Goal: Information Seeking & Learning: Find contact information

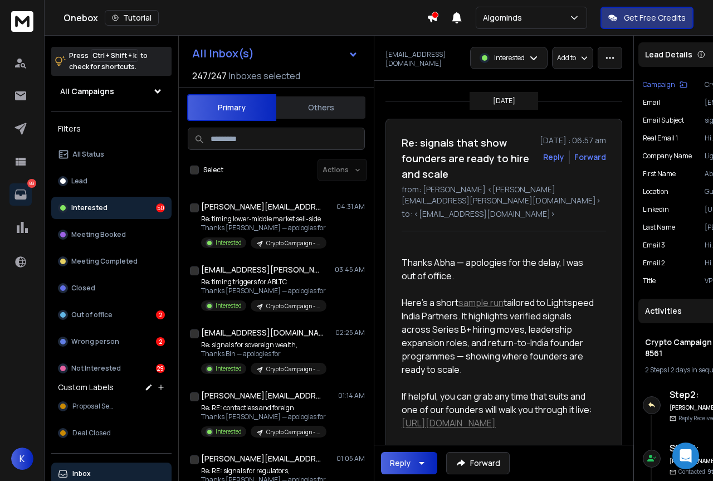
scroll to position [3935, 0]
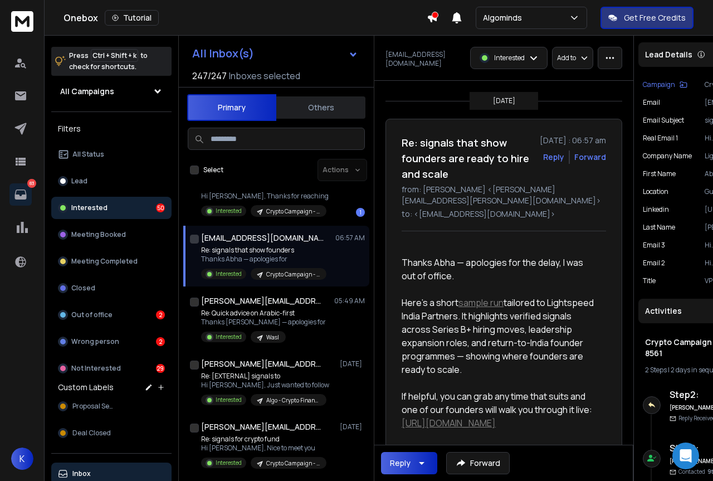
drag, startPoint x: 308, startPoint y: 216, endPoint x: 319, endPoint y: 232, distance: 19.9
click at [308, 216] on div "Crypto Campaign - Row 3001 - 8561" at bounding box center [289, 211] width 76 height 12
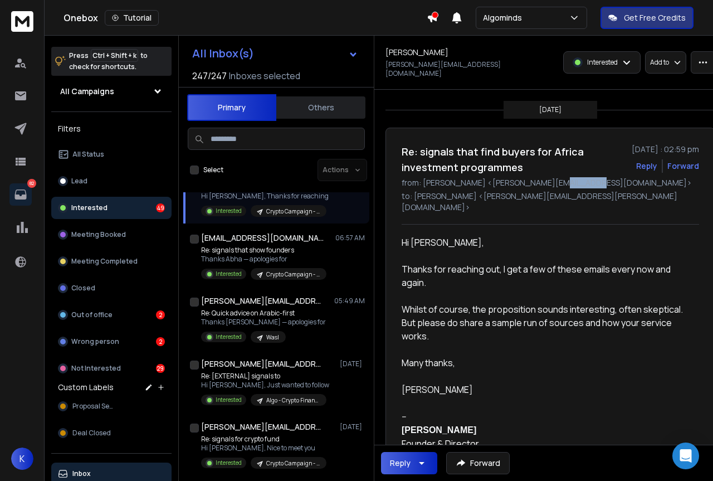
drag, startPoint x: 544, startPoint y: 173, endPoint x: 577, endPoint y: 174, distance: 32.9
click at [577, 177] on p "from: [PERSON_NAME] <[PERSON_NAME][EMAIL_ADDRESS][DOMAIN_NAME]>" at bounding box center [551, 182] width 298 height 11
drag, startPoint x: 553, startPoint y: 176, endPoint x: 545, endPoint y: 176, distance: 7.2
click at [552, 177] on p "from: [PERSON_NAME] <[PERSON_NAME][EMAIL_ADDRESS][DOMAIN_NAME]>" at bounding box center [551, 182] width 298 height 11
click at [553, 177] on p "from: [PERSON_NAME] <[PERSON_NAME][EMAIL_ADDRESS][DOMAIN_NAME]>" at bounding box center [551, 182] width 298 height 11
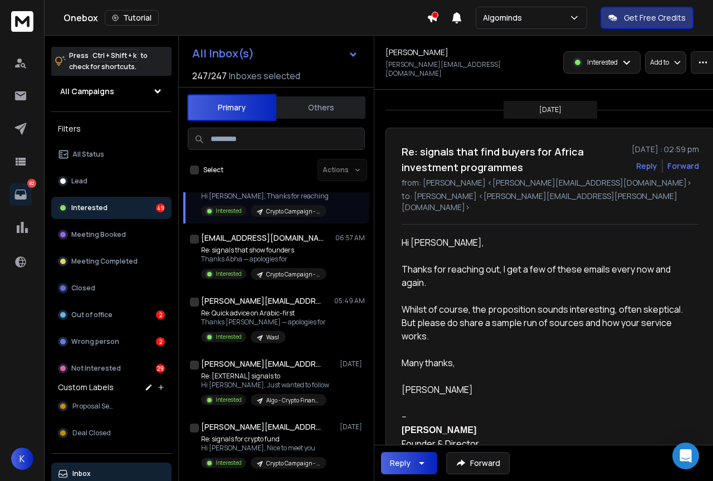
click at [539, 177] on p "from: [PERSON_NAME] <[PERSON_NAME][EMAIL_ADDRESS][DOMAIN_NAME]>" at bounding box center [551, 182] width 298 height 11
drag, startPoint x: 540, startPoint y: 173, endPoint x: 570, endPoint y: 173, distance: 29.5
click at [570, 177] on p "from: [PERSON_NAME] <[PERSON_NAME][EMAIL_ADDRESS][DOMAIN_NAME]>" at bounding box center [551, 182] width 298 height 11
copy p "ventures54"
click at [579, 177] on p "from: [PERSON_NAME] <[PERSON_NAME][EMAIL_ADDRESS][DOMAIN_NAME]>" at bounding box center [551, 182] width 298 height 11
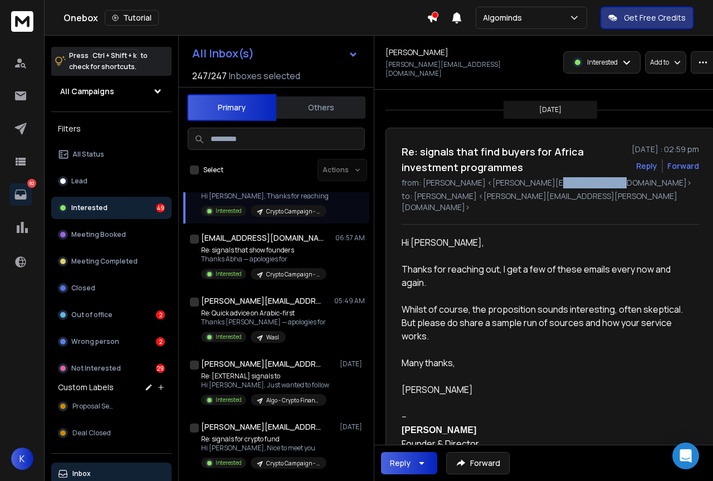
drag, startPoint x: 542, startPoint y: 173, endPoint x: 597, endPoint y: 176, distance: 55.3
click at [597, 177] on p "from: [PERSON_NAME] <[PERSON_NAME][EMAIL_ADDRESS][DOMAIN_NAME]>" at bounding box center [551, 182] width 298 height 11
copy p "[DOMAIN_NAME]"
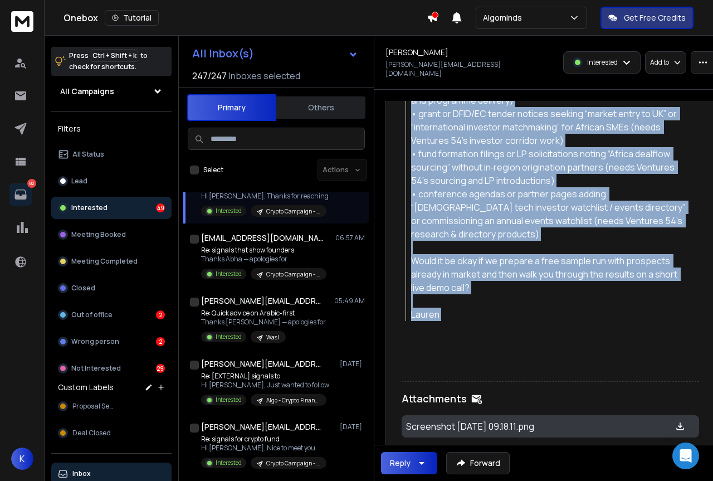
scroll to position [1050, 0]
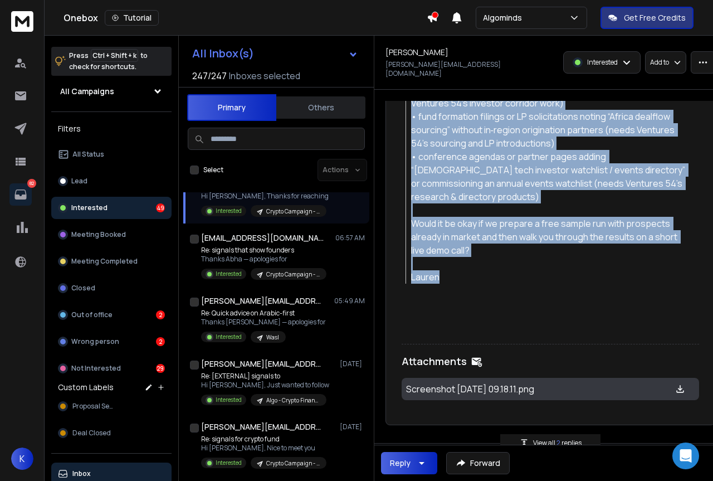
drag, startPoint x: 398, startPoint y: 141, endPoint x: 576, endPoint y: 249, distance: 207.6
copy div "Lo: ipsumdo sita cons adipis eli Seddoe temporinci utlaboreet 7 Dolorem 8715 : …"
